Goal: Task Accomplishment & Management: Manage account settings

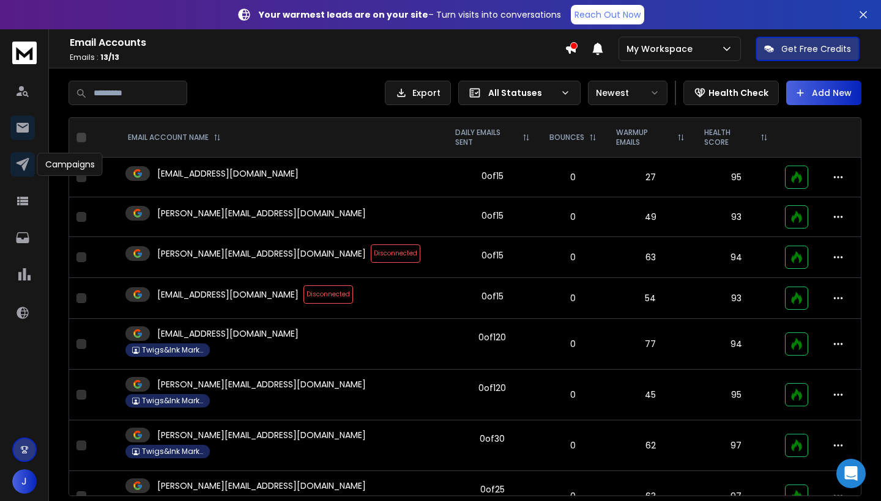
click at [17, 162] on icon at bounding box center [22, 164] width 15 height 15
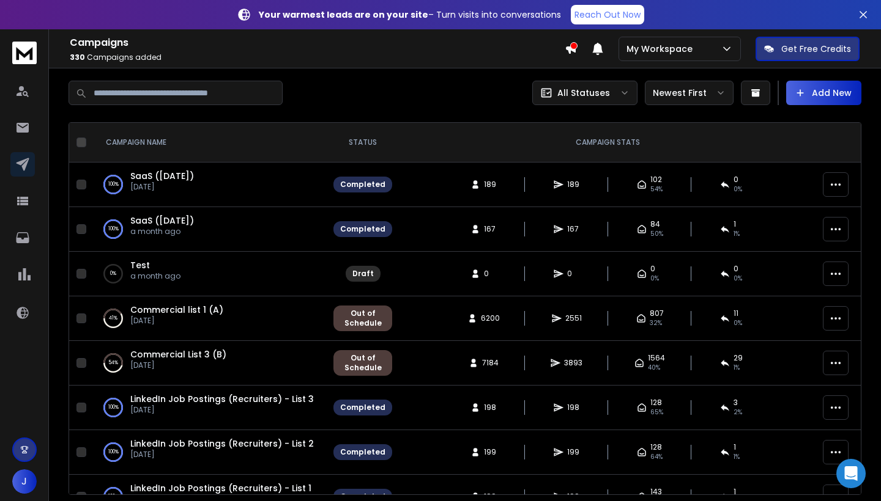
click at [358, 97] on div at bounding box center [266, 93] width 396 height 24
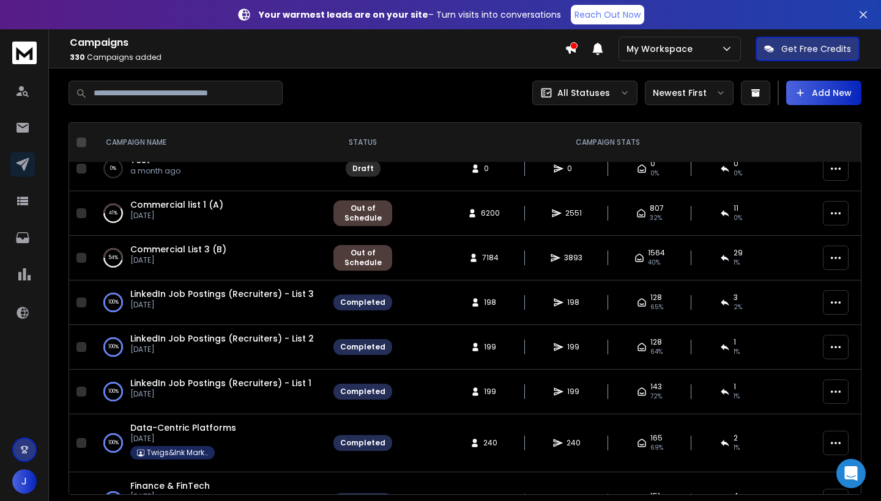
scroll to position [108, 0]
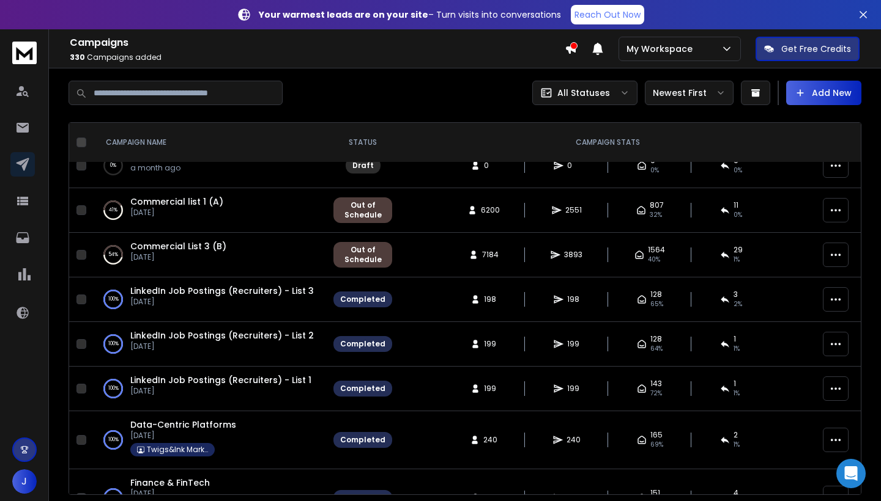
click at [212, 240] on span "Commercial List 3 (B)" at bounding box center [178, 246] width 96 height 12
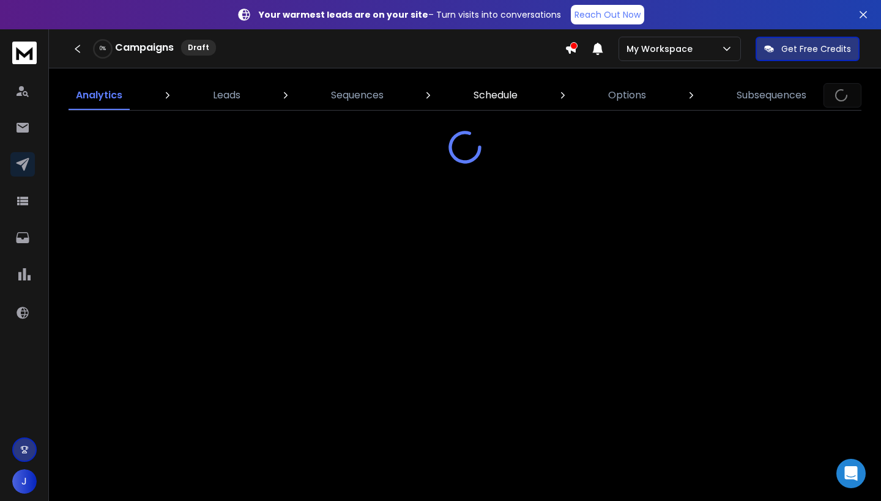
click at [503, 92] on p "Schedule" at bounding box center [495, 95] width 44 height 15
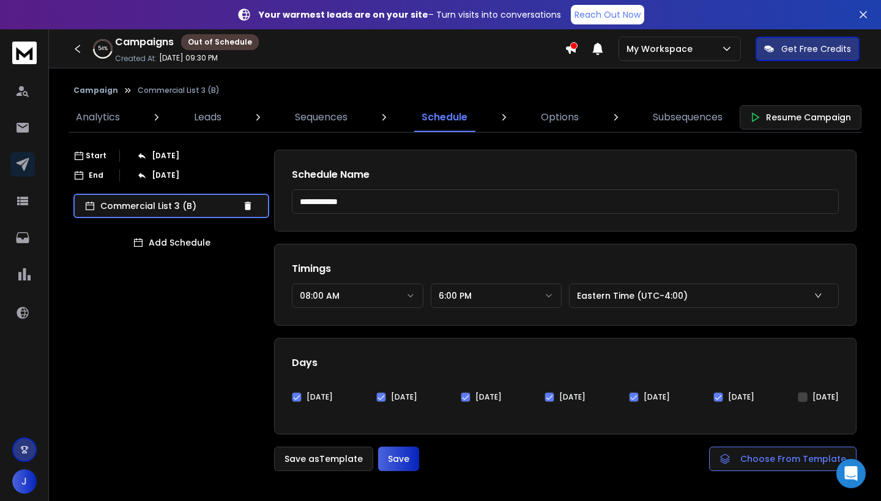
type input "**********"
click at [179, 177] on p "Sun Aug 10 2025" at bounding box center [166, 176] width 28 height 10
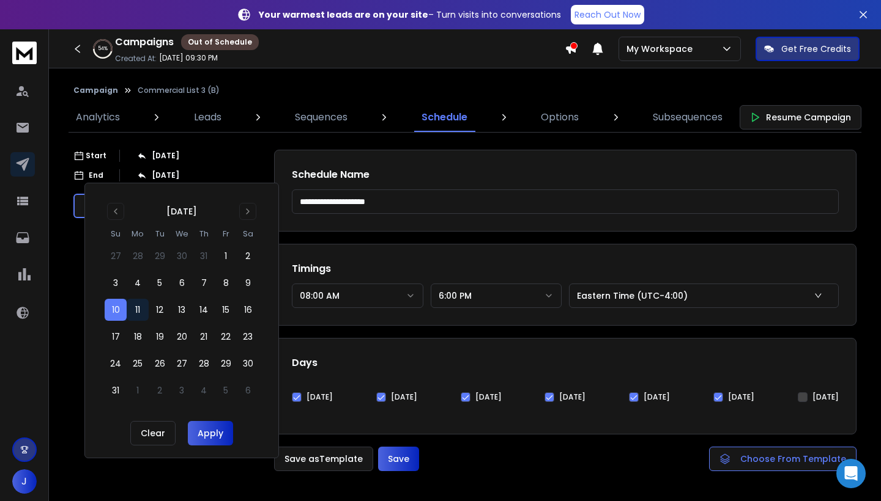
click at [326, 78] on div "**********" at bounding box center [465, 278] width 832 height 420
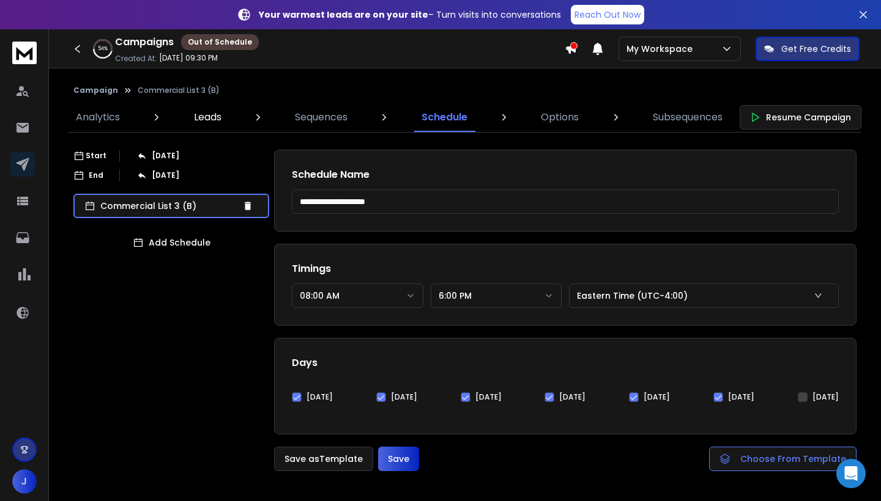
click at [205, 122] on p "Leads" at bounding box center [208, 117] width 28 height 15
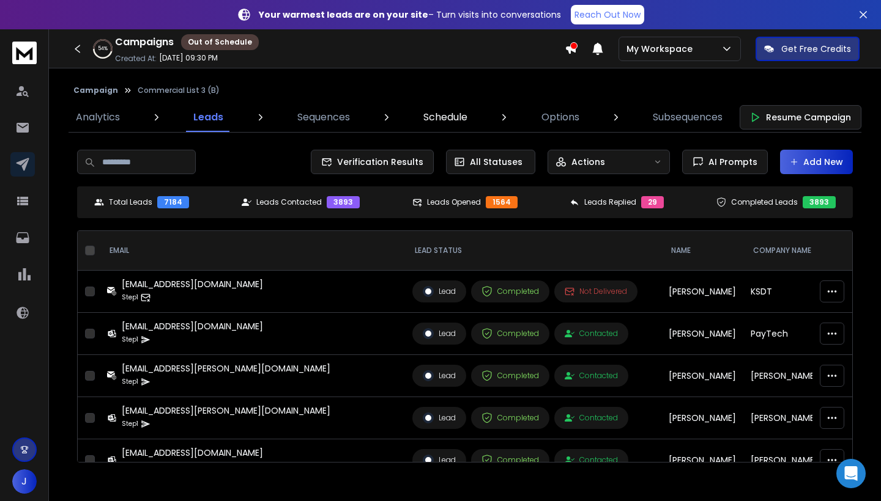
click at [439, 116] on p "Schedule" at bounding box center [445, 117] width 44 height 15
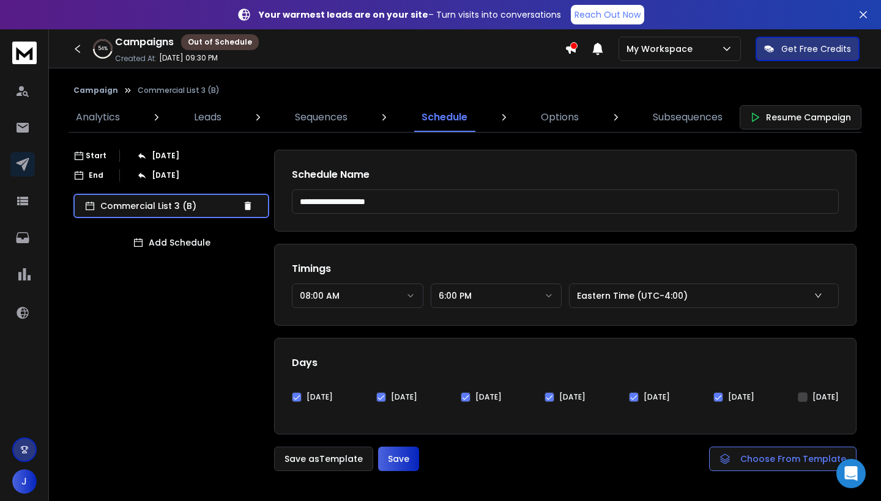
click at [179, 177] on p "Sun Aug 10 2025" at bounding box center [166, 176] width 28 height 10
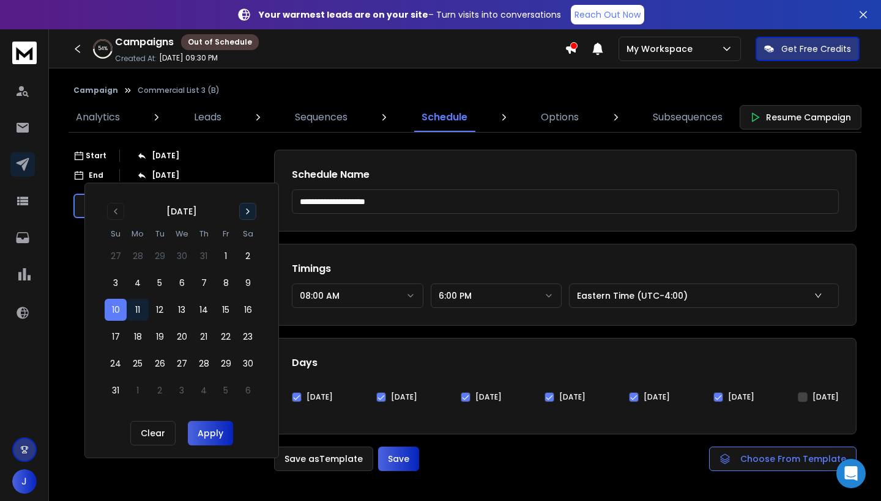
click at [253, 218] on button "Go to next month" at bounding box center [247, 211] width 17 height 17
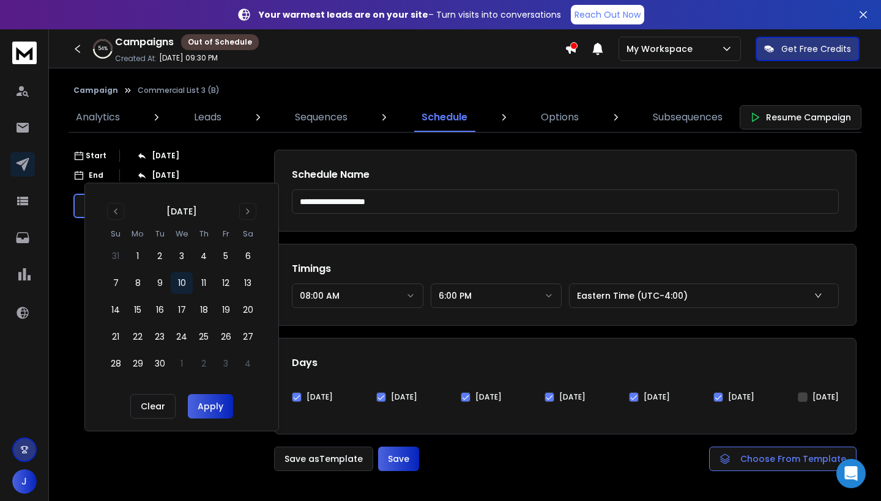
click at [179, 282] on button "10" at bounding box center [182, 283] width 22 height 22
click at [206, 407] on button "Apply" at bounding box center [210, 406] width 45 height 24
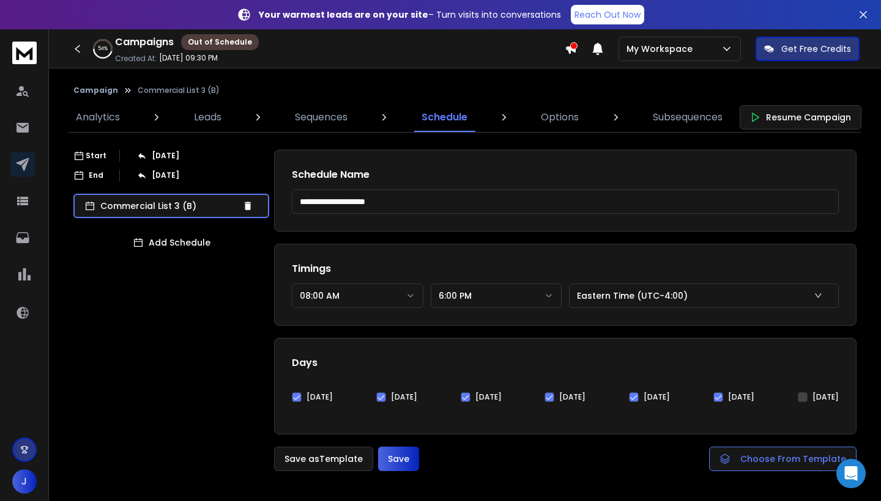
click at [399, 462] on button "Save" at bounding box center [398, 459] width 41 height 24
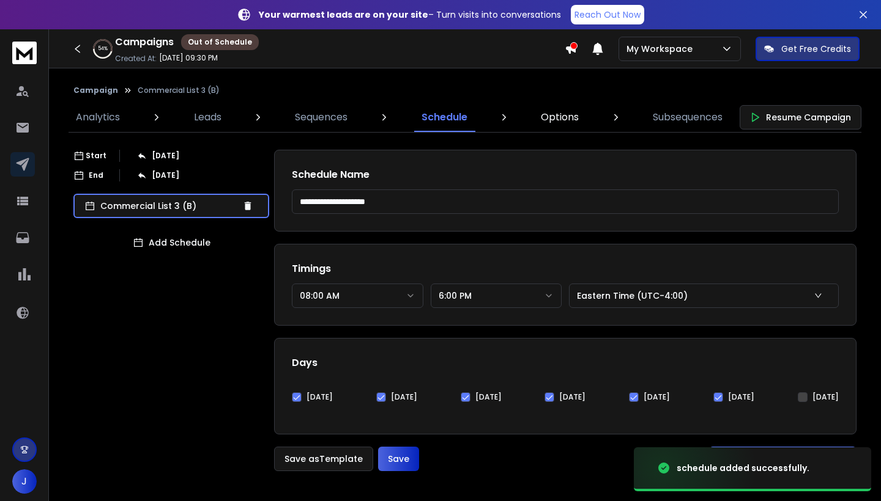
click at [574, 119] on p "Options" at bounding box center [560, 117] width 38 height 15
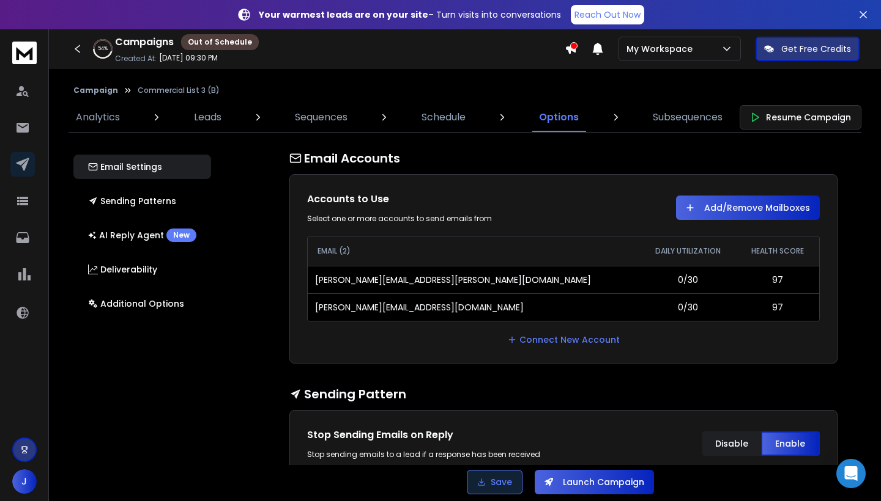
click at [478, 494] on button "Save" at bounding box center [495, 482] width 56 height 24
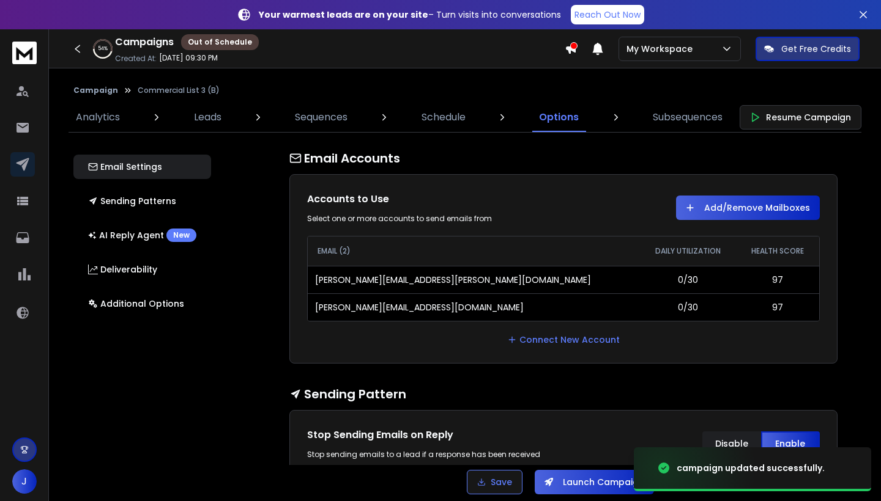
click at [555, 490] on button "Launch Campaign" at bounding box center [594, 482] width 119 height 24
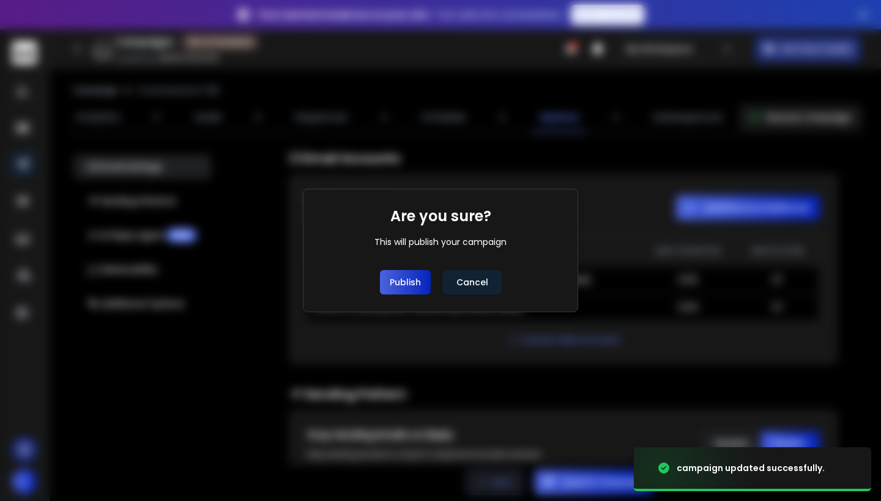
click at [489, 287] on button "Cancel" at bounding box center [472, 282] width 59 height 24
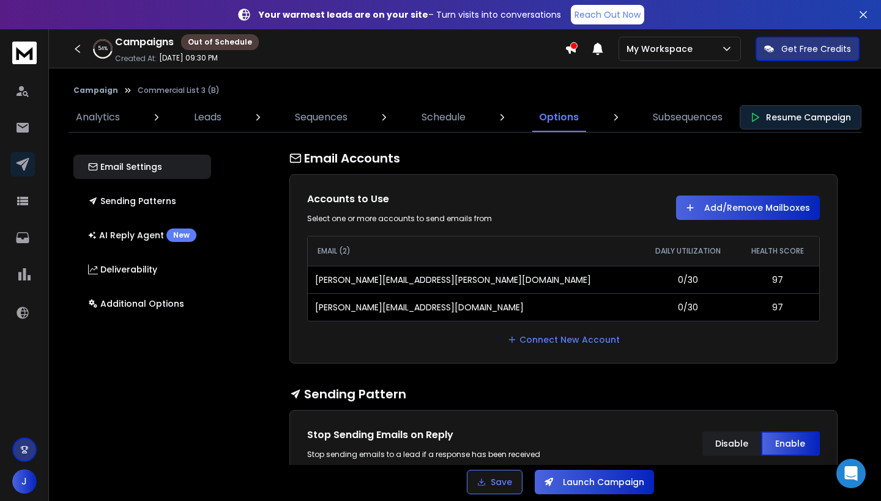
click at [771, 119] on button "Resume Campaign" at bounding box center [800, 117] width 122 height 24
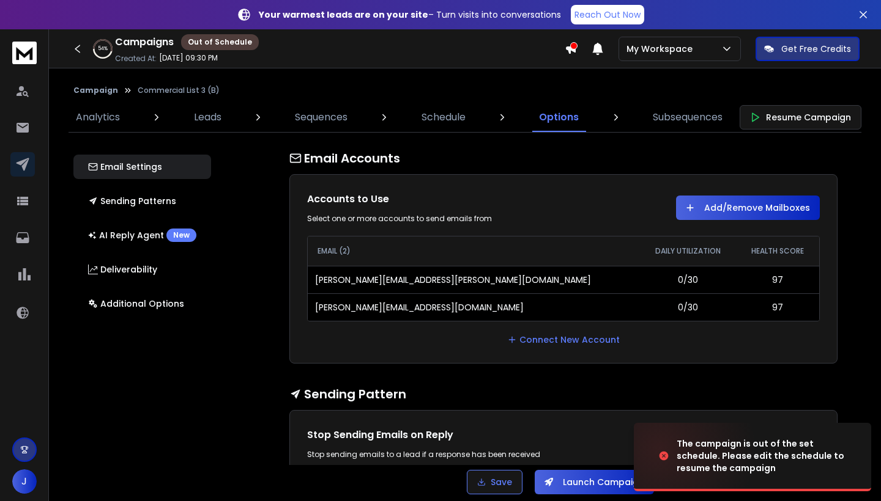
click at [558, 489] on button "Launch Campaign" at bounding box center [594, 482] width 119 height 24
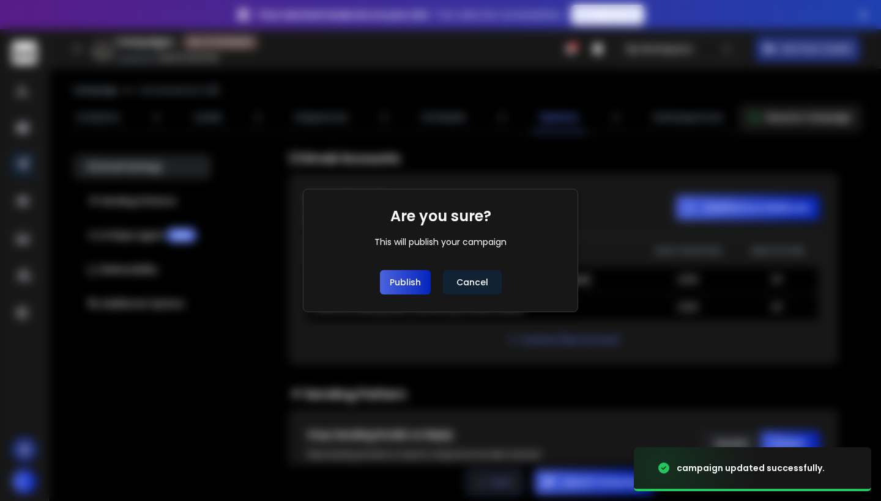
click at [418, 289] on button "Publish" at bounding box center [405, 282] width 51 height 24
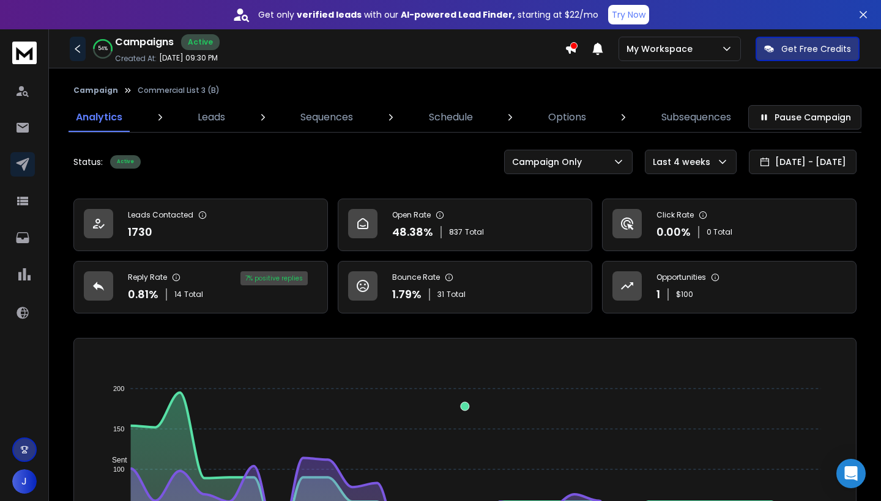
click at [80, 60] on button at bounding box center [78, 49] width 16 height 24
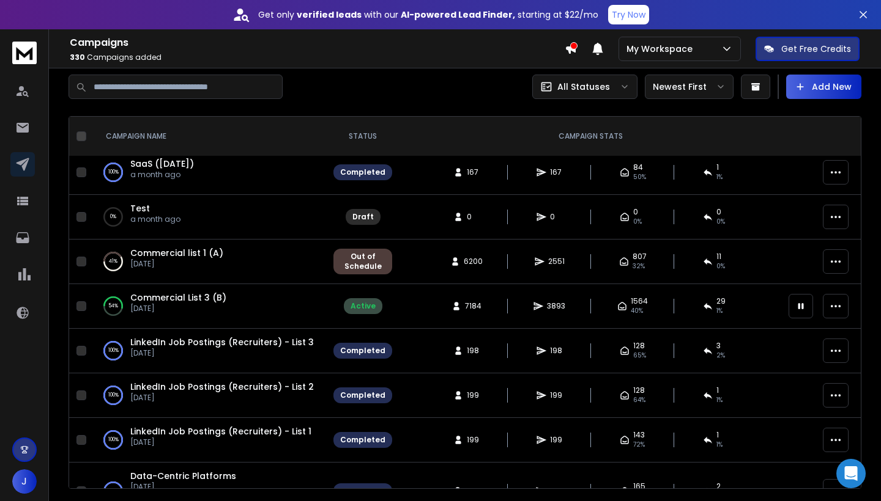
scroll to position [54, 0]
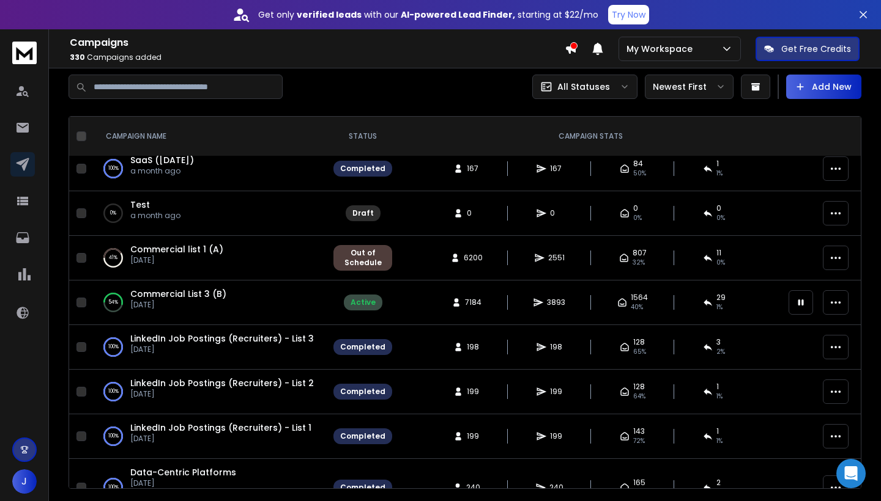
click at [207, 256] on p "[DATE]" at bounding box center [176, 261] width 93 height 10
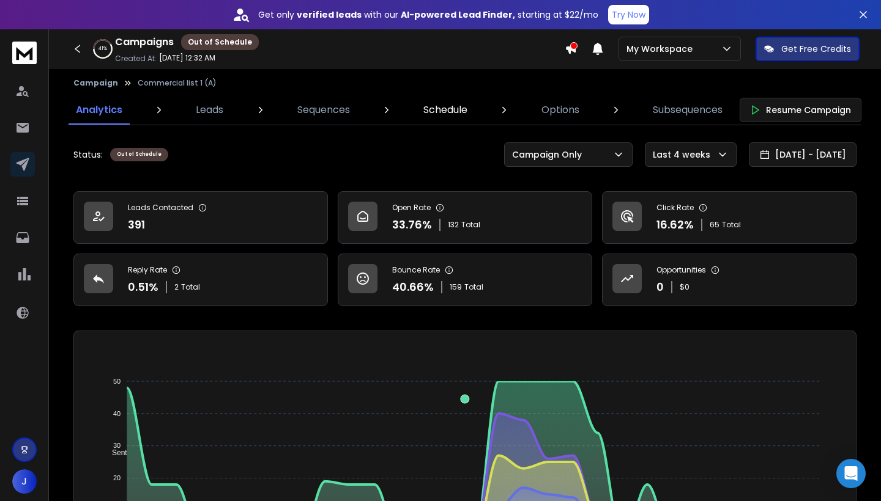
drag, startPoint x: 875, startPoint y: 388, endPoint x: 429, endPoint y: 106, distance: 527.0
click at [429, 106] on p "Schedule" at bounding box center [445, 110] width 44 height 15
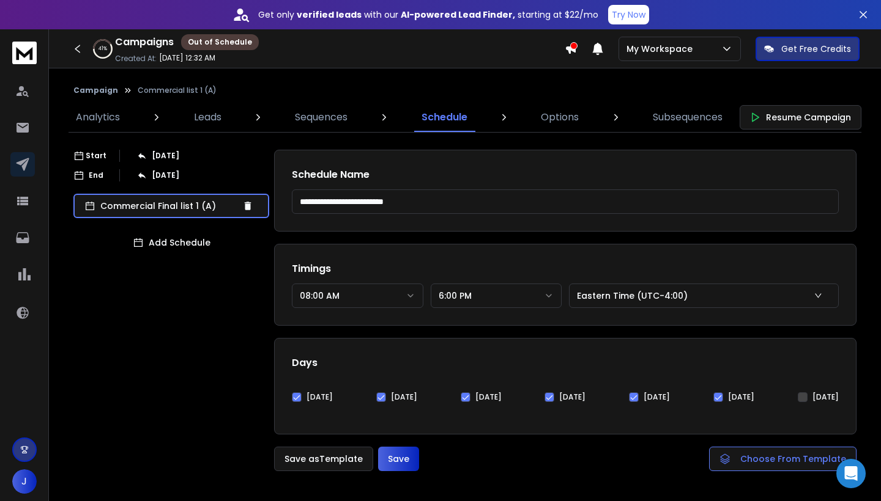
click at [179, 172] on p "Sun Aug 10 2025" at bounding box center [166, 176] width 28 height 10
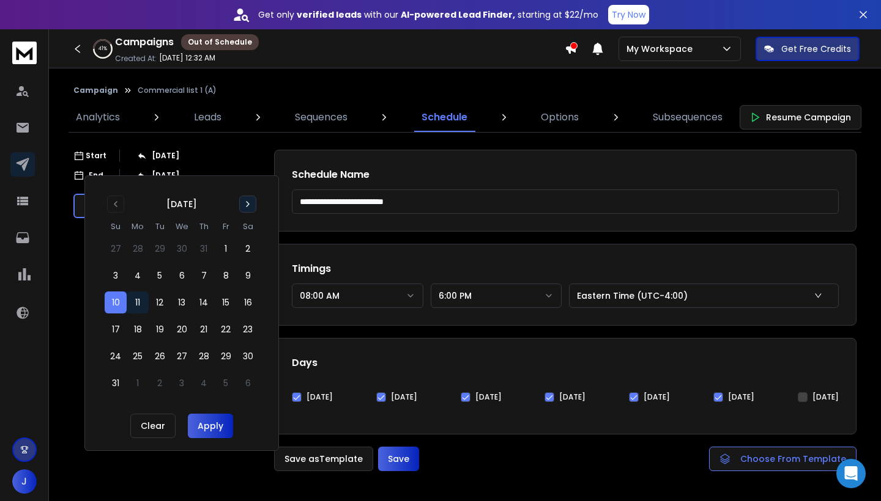
click at [254, 202] on button "Go to next month" at bounding box center [247, 204] width 17 height 17
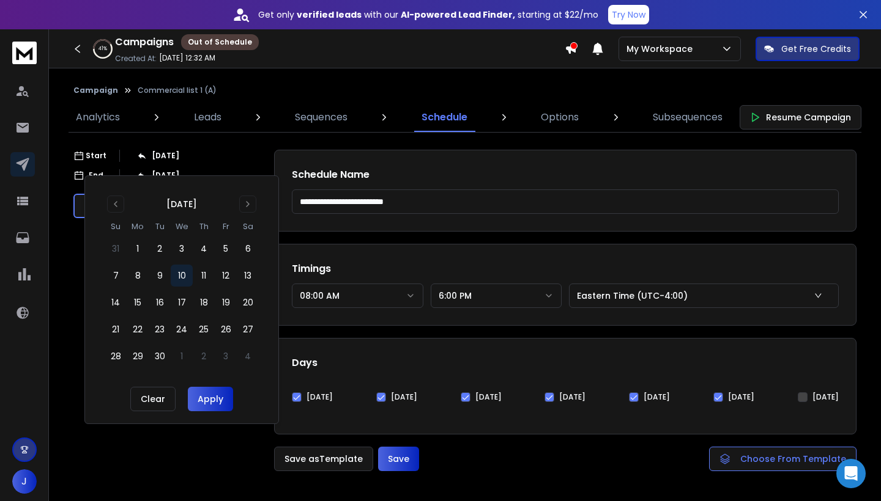
click at [176, 278] on button "10" at bounding box center [182, 276] width 22 height 22
click at [214, 394] on button "Apply" at bounding box center [210, 399] width 45 height 24
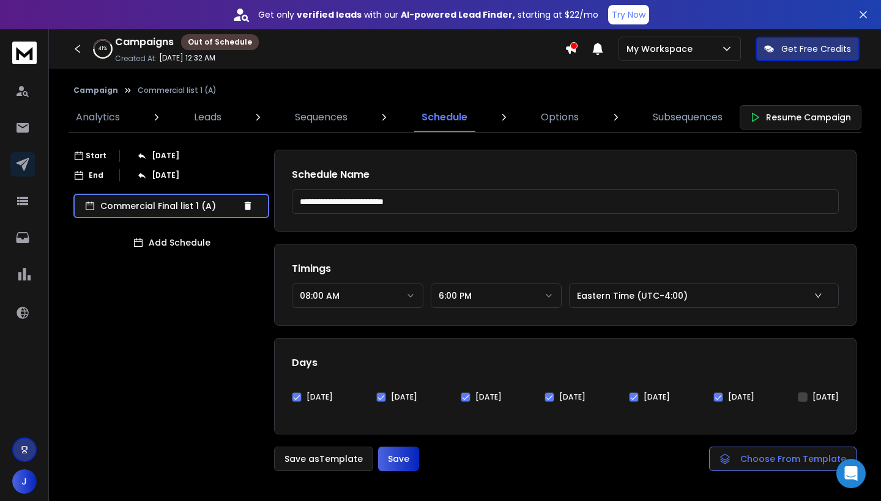
click at [409, 449] on button "Save" at bounding box center [398, 459] width 41 height 24
click at [553, 114] on p "Options" at bounding box center [560, 117] width 38 height 15
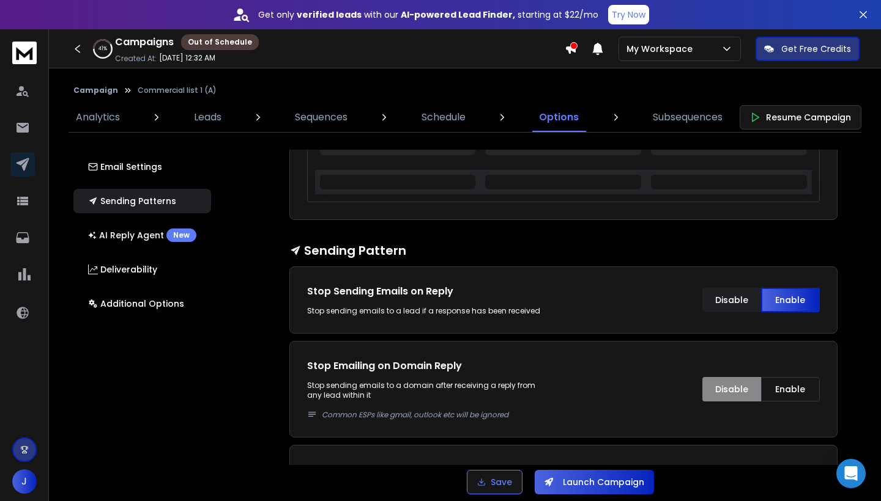
scroll to position [190, 0]
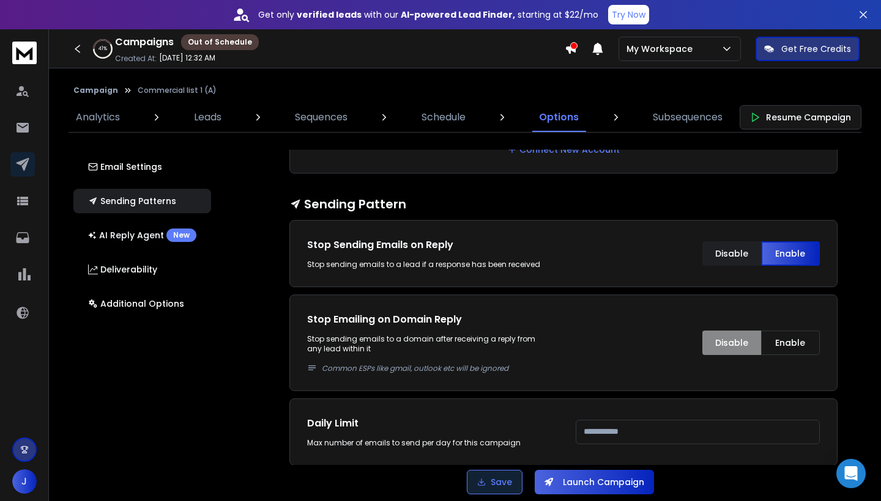
click at [488, 492] on button "Save" at bounding box center [495, 482] width 56 height 24
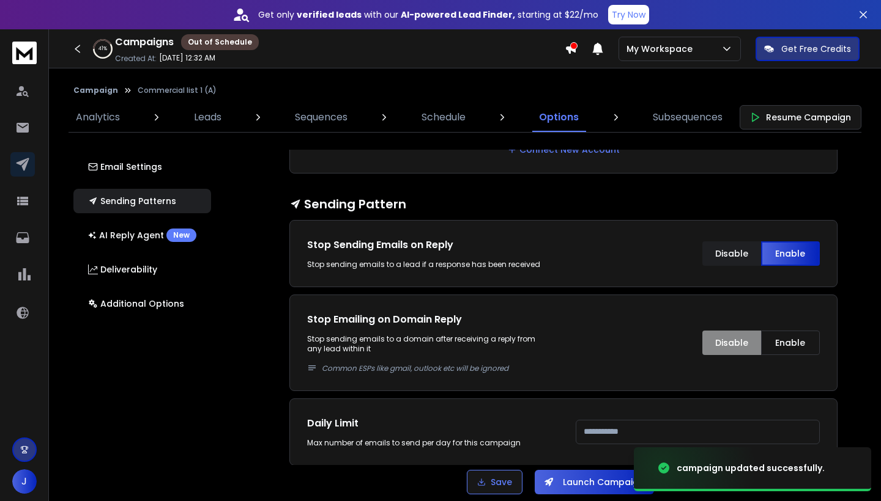
click at [564, 485] on button "Launch Campaign" at bounding box center [594, 482] width 119 height 24
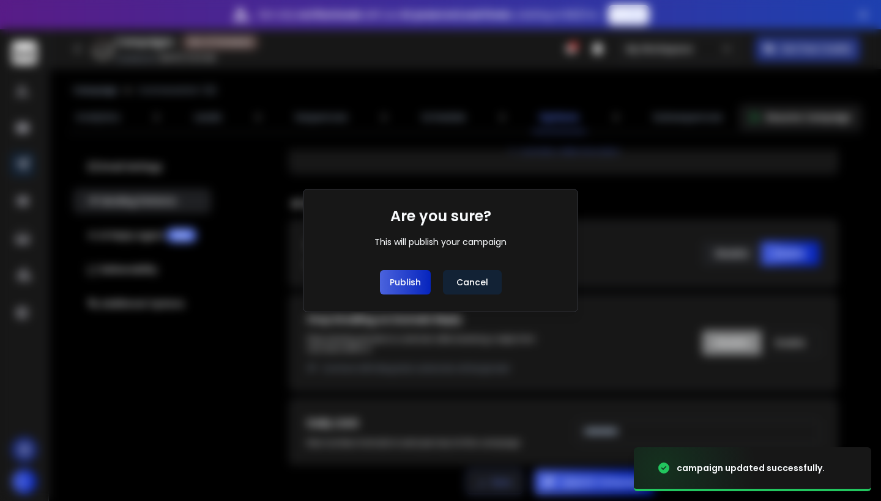
click at [398, 266] on div "Are you sure? This will publish your campaign Publish Cancel" at bounding box center [440, 251] width 240 height 88
click at [412, 276] on button "Publish" at bounding box center [405, 282] width 51 height 24
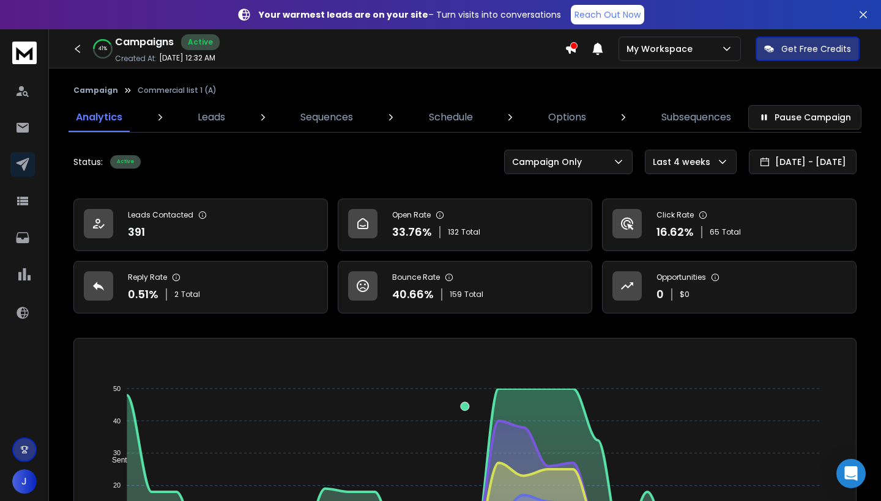
click at [420, 89] on div "Campaign Commercial list 1 (A)" at bounding box center [464, 91] width 793 height 20
click at [419, 89] on div "Campaign Commercial list 1 (A)" at bounding box center [464, 91] width 793 height 20
click at [77, 54] on icon at bounding box center [77, 48] width 11 height 11
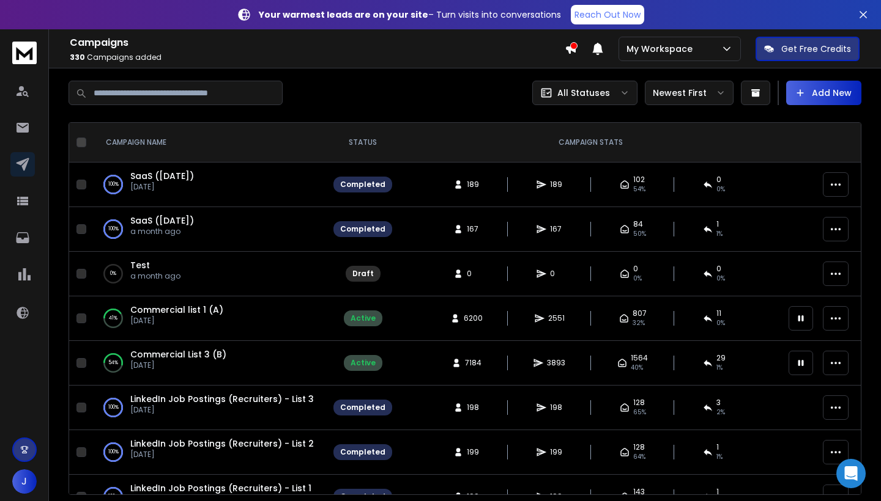
click at [349, 96] on div at bounding box center [266, 93] width 396 height 24
